Goal: Communication & Community: Answer question/provide support

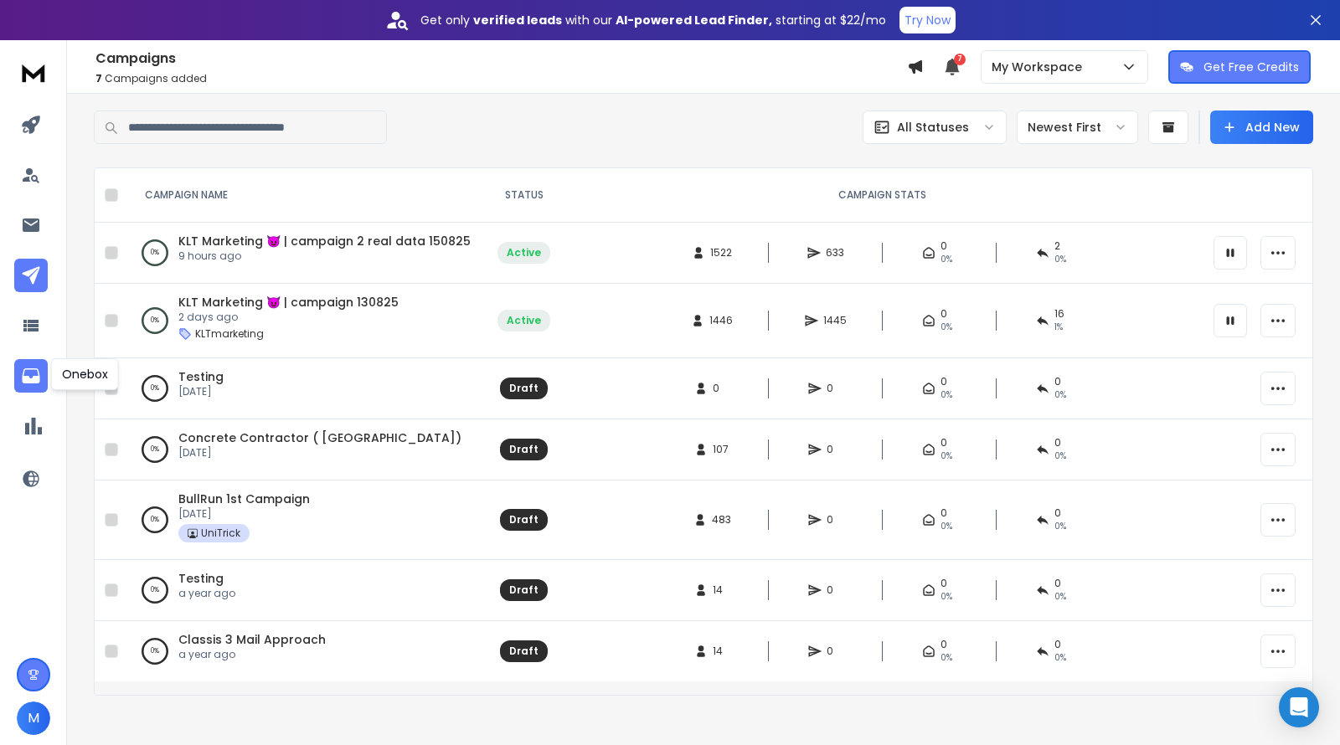
click at [32, 375] on icon at bounding box center [31, 376] width 20 height 20
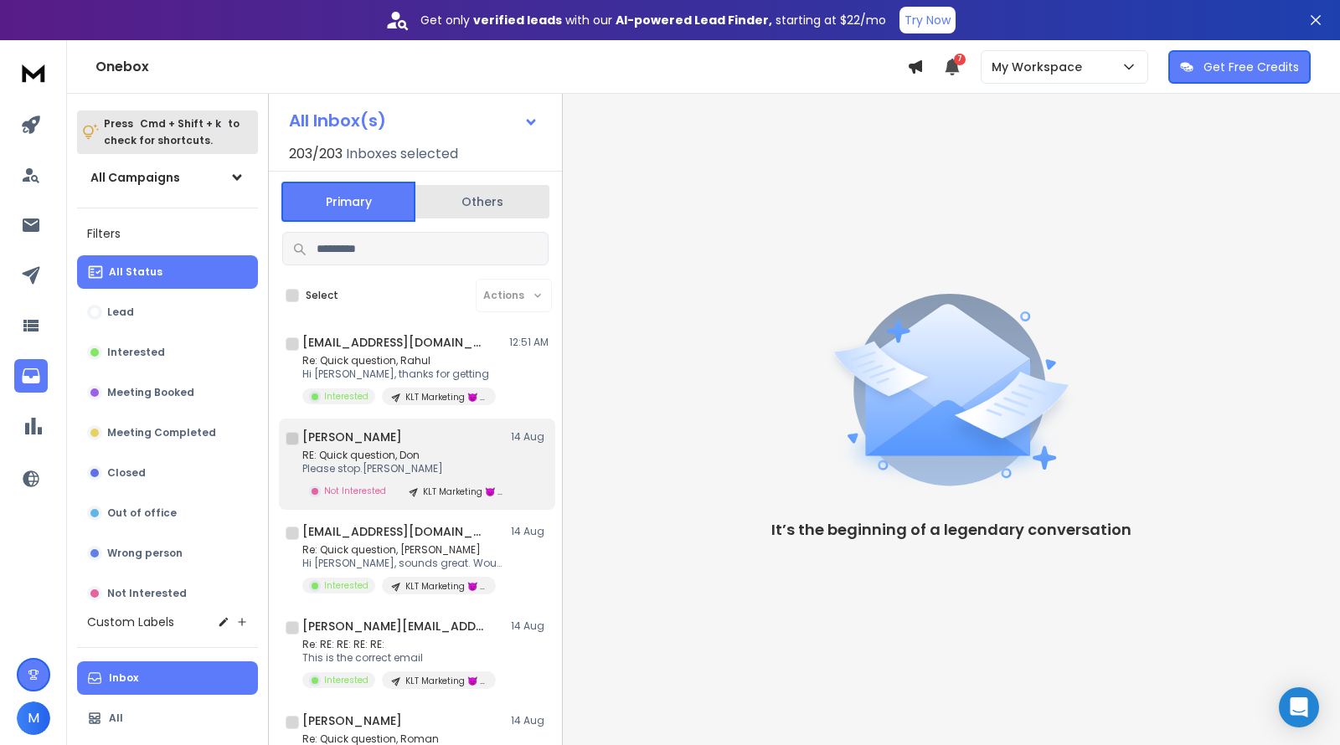
scroll to position [486, 0]
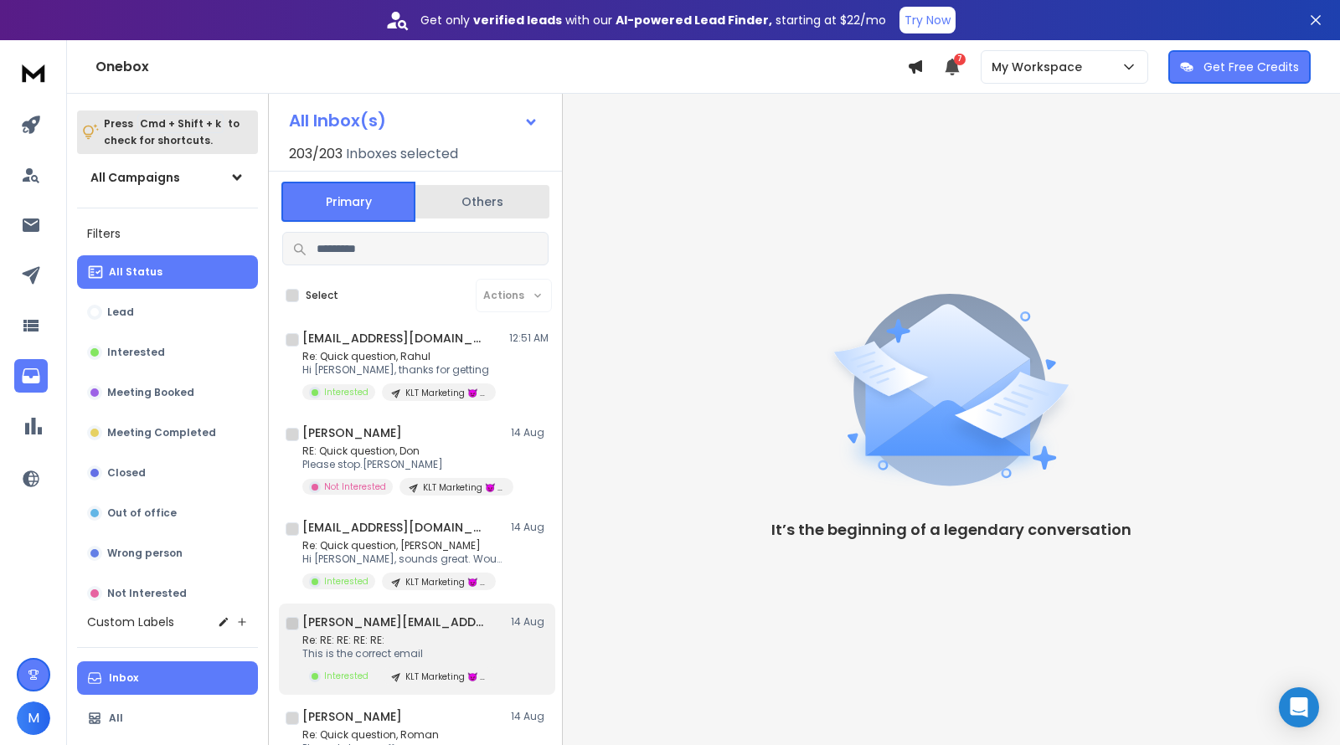
click at [392, 629] on h1 "[PERSON_NAME][EMAIL_ADDRESS][DOMAIN_NAME]" at bounding box center [394, 622] width 184 height 17
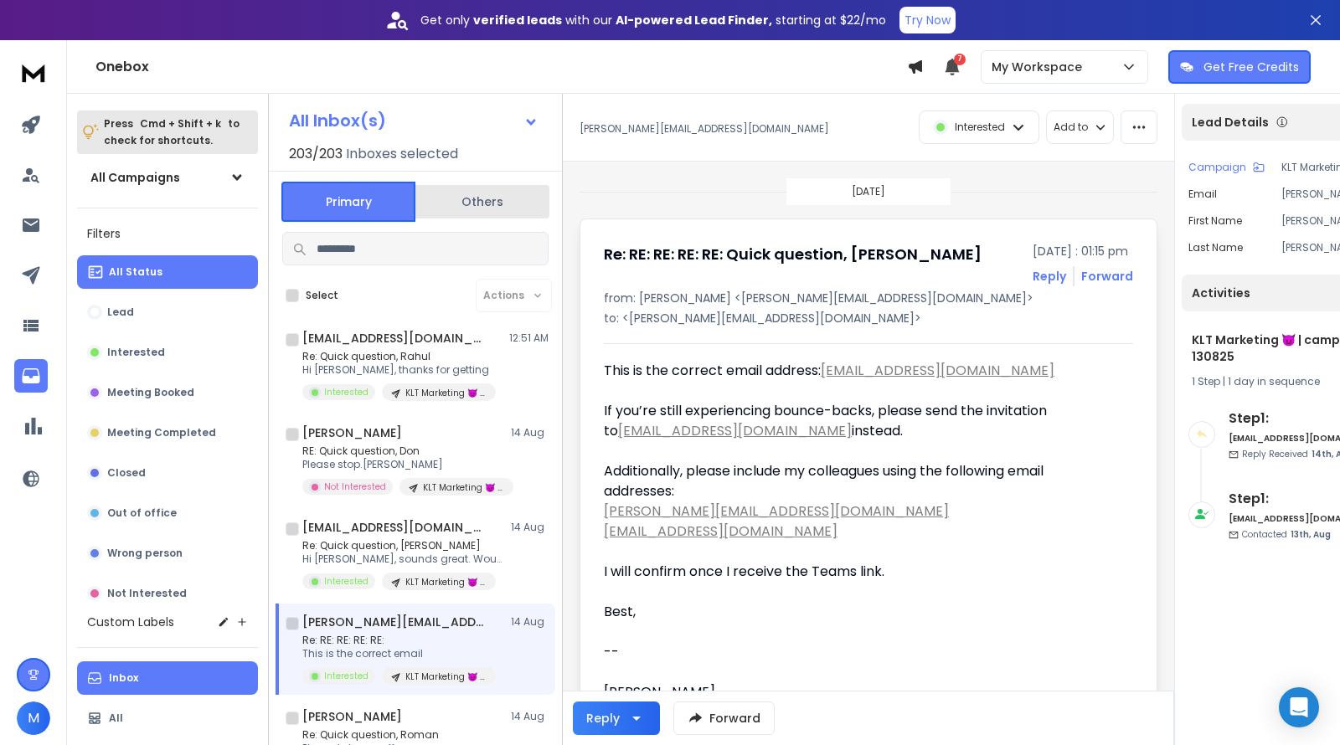
click at [637, 373] on div "This is the correct email address: josh.e@dimesnion6ai.business" at bounding box center [848, 381] width 489 height 40
click at [626, 322] on p "to: <toni@sellanesclark.com>" at bounding box center [868, 318] width 529 height 17
click at [670, 366] on div "This is the correct email address: josh.e@dimesnion6ai.business" at bounding box center [848, 381] width 489 height 40
click at [613, 711] on div "Reply" at bounding box center [603, 718] width 34 height 17
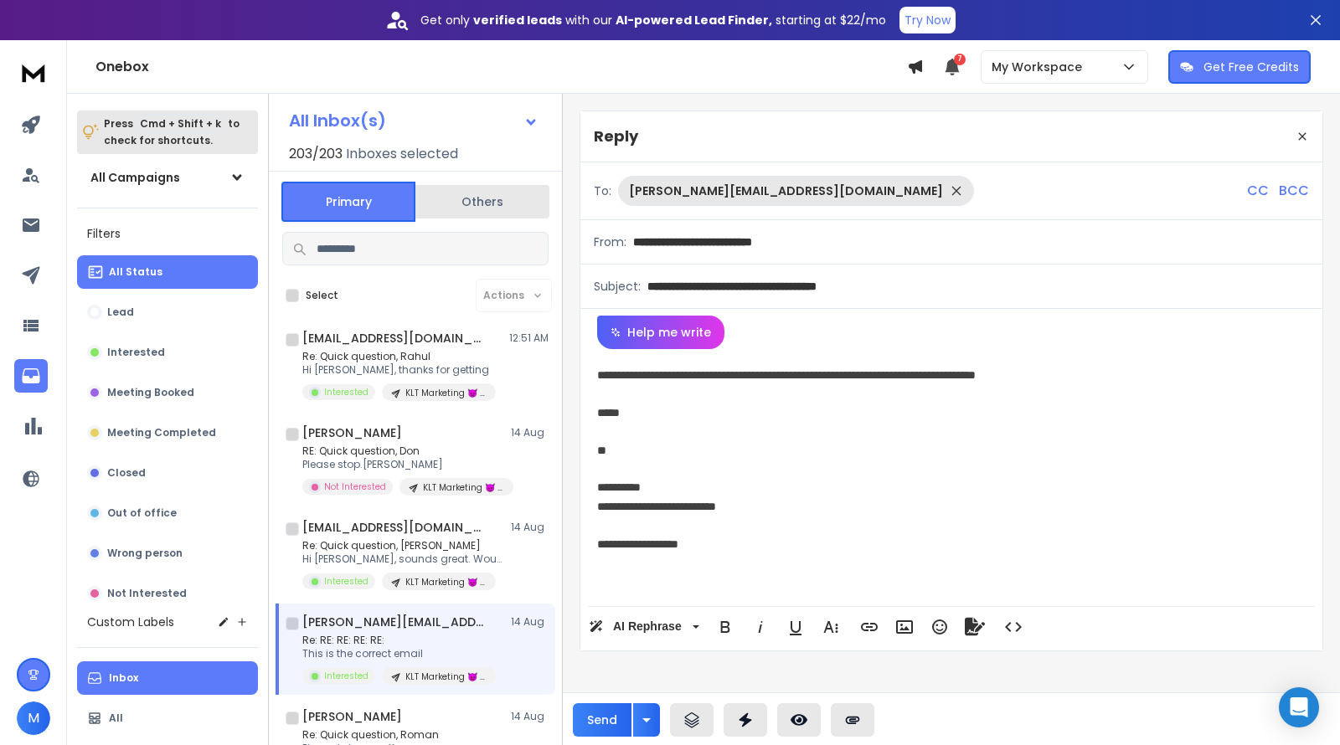
click at [593, 721] on button "Send" at bounding box center [602, 721] width 59 height 34
